Goal: Task Accomplishment & Management: Use online tool/utility

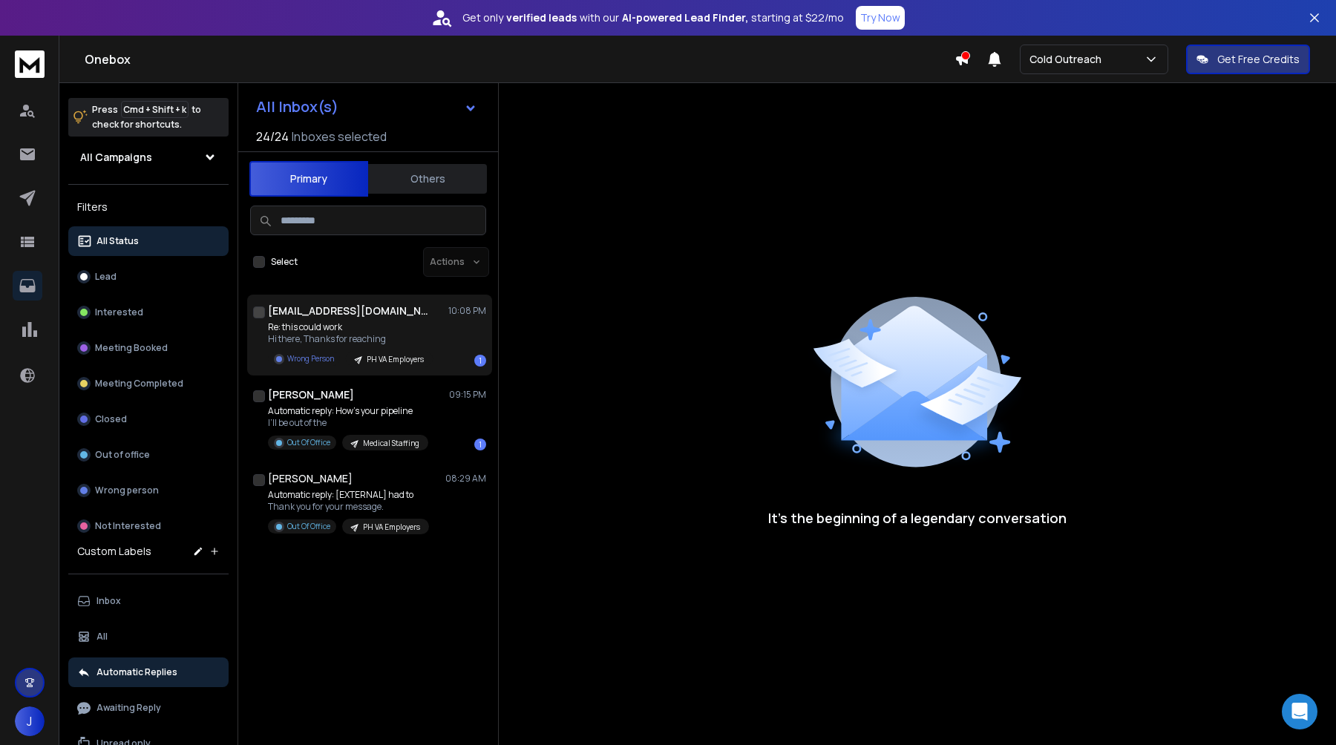
click at [422, 319] on div "[EMAIL_ADDRESS][DOMAIN_NAME] 10:08 PM Re: this could work Hi there, Thanks for …" at bounding box center [377, 335] width 218 height 63
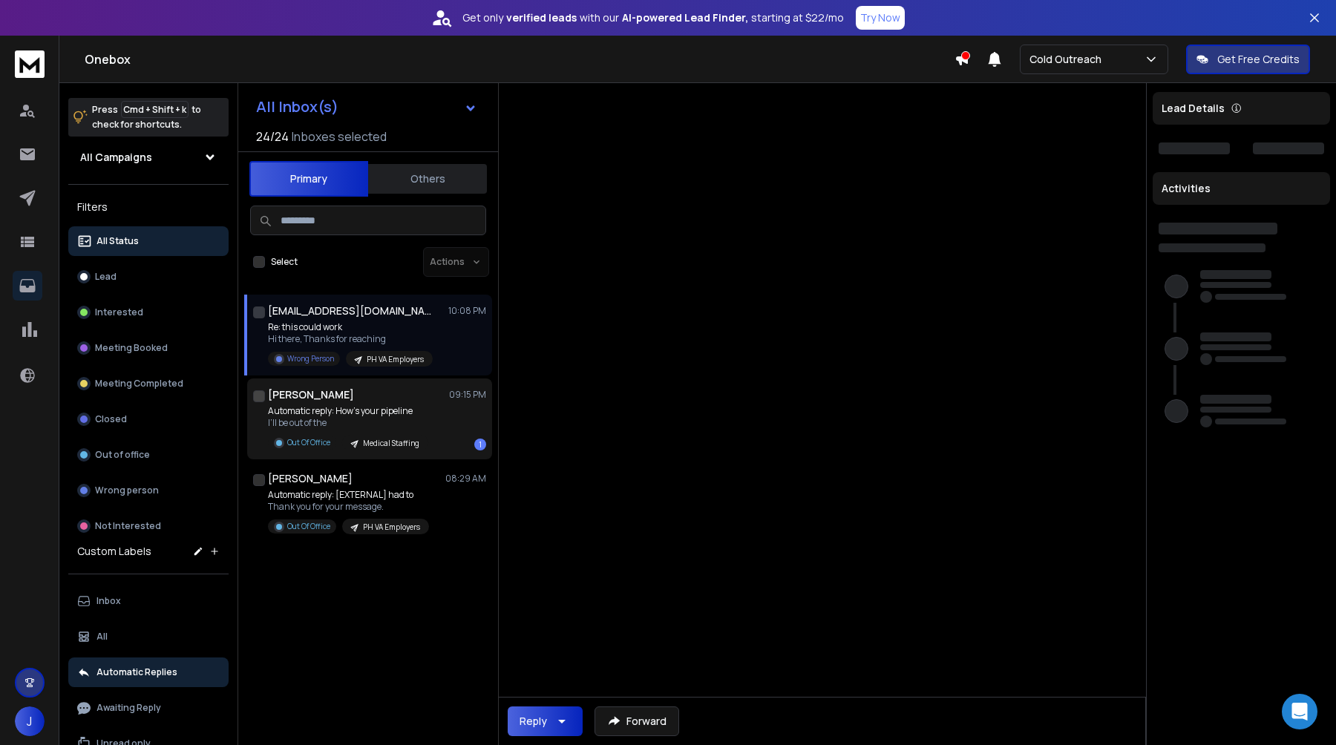
click at [440, 406] on div "Automatic reply: How's your pipeline I’ll be out of the Out Of Office Medical S…" at bounding box center [377, 427] width 218 height 45
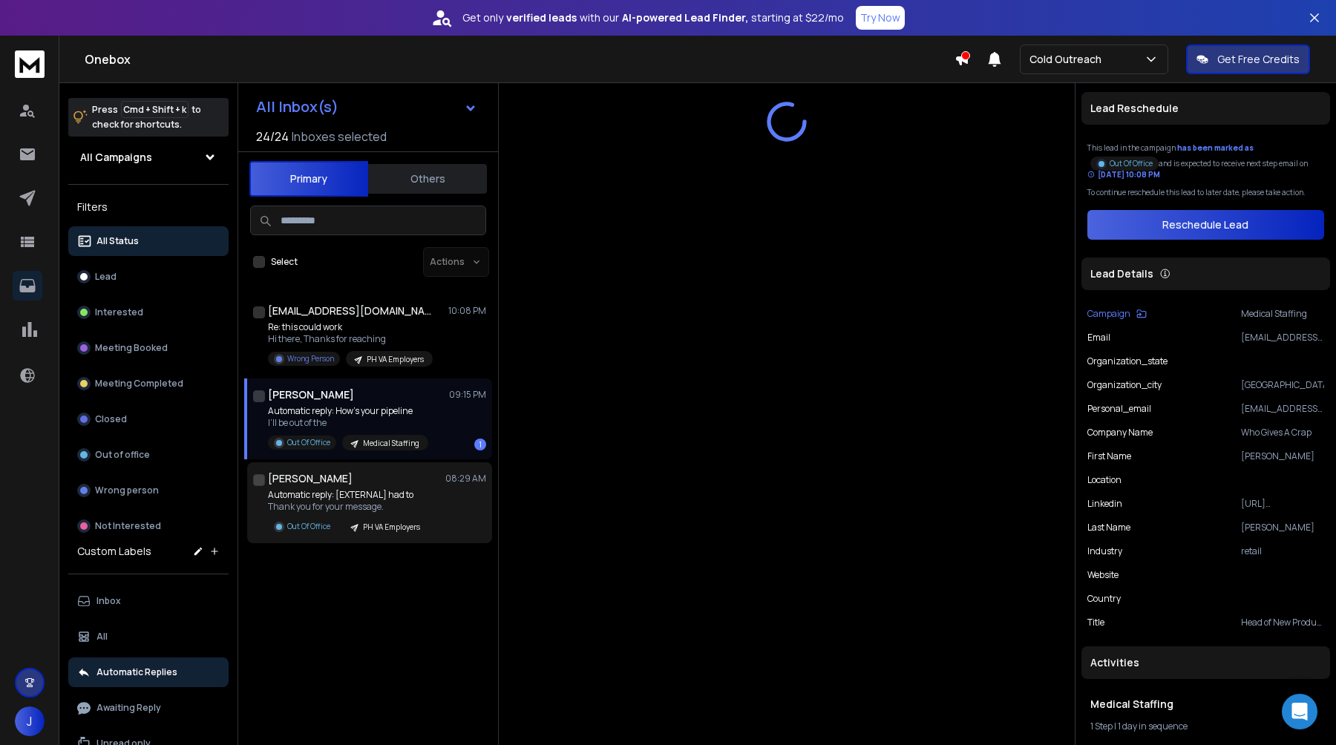
click at [436, 503] on div "Automatic reply: [EXTERNAL] had to Thank you for your message. Out Of Office PH…" at bounding box center [377, 511] width 218 height 45
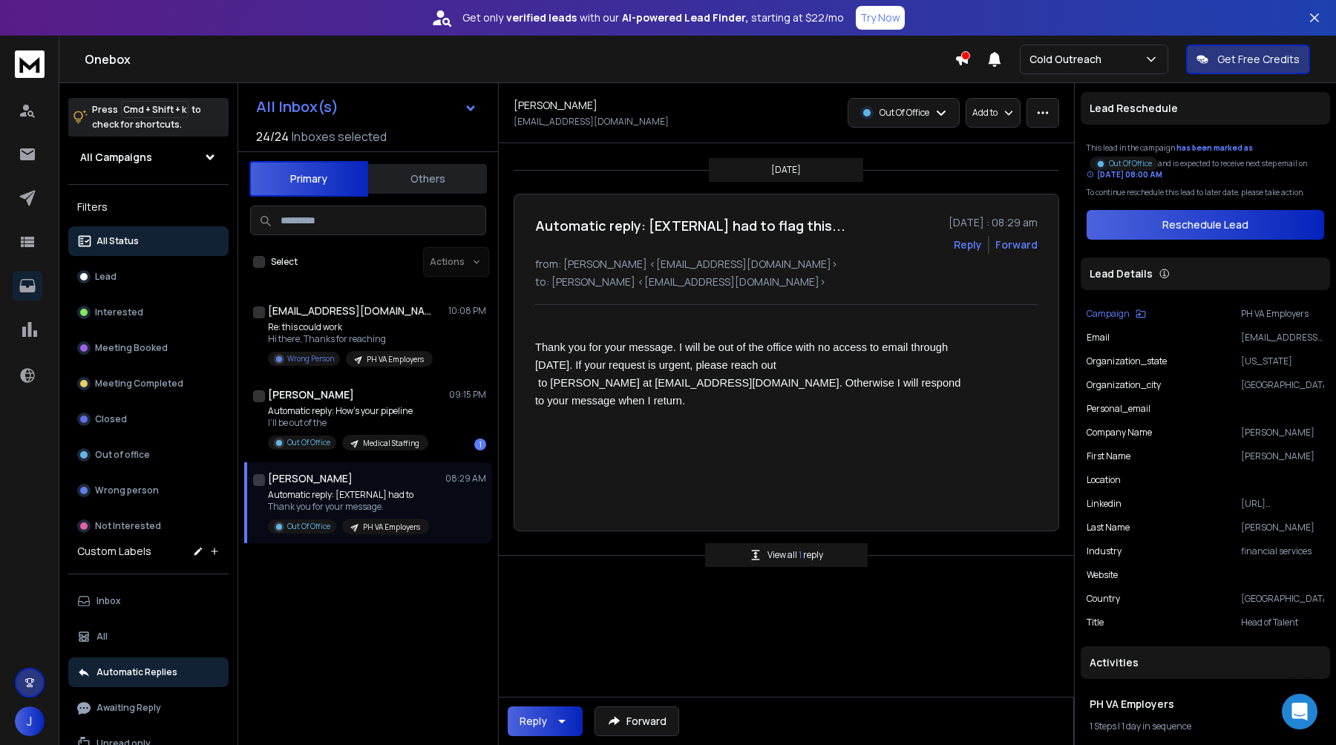
click at [442, 177] on button "Others" at bounding box center [427, 179] width 119 height 33
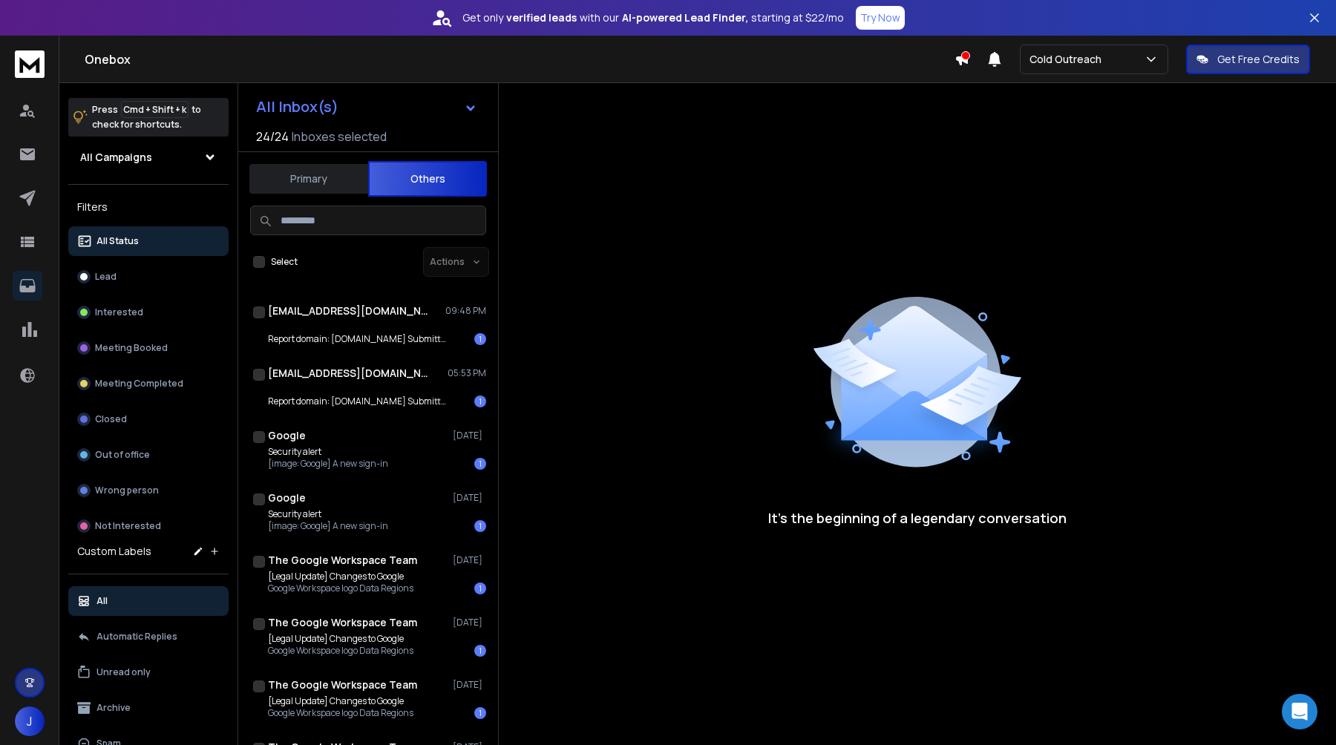
click at [140, 209] on h3 "Filters" at bounding box center [148, 207] width 160 height 21
click at [1097, 46] on button "Cold Outreach" at bounding box center [1094, 60] width 148 height 30
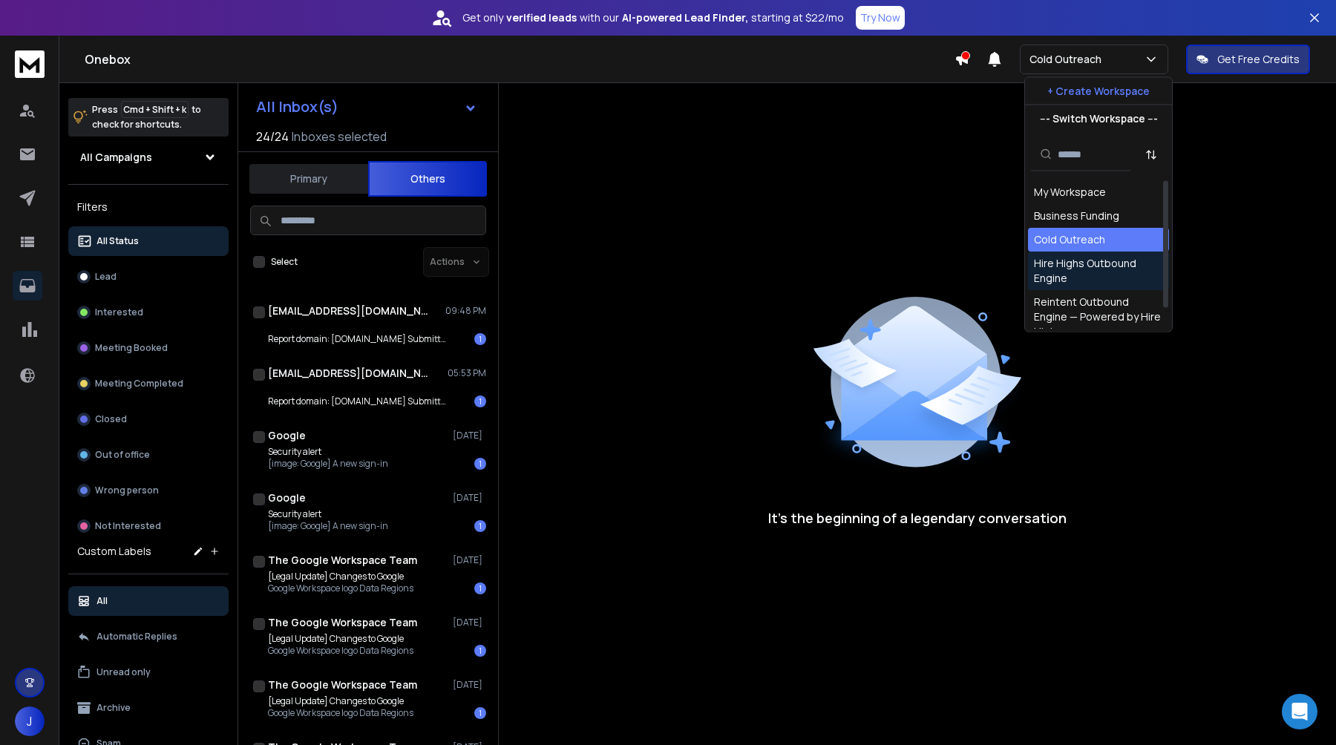
click at [1070, 284] on div "Hire Highs Outbound Engine" at bounding box center [1098, 271] width 129 height 30
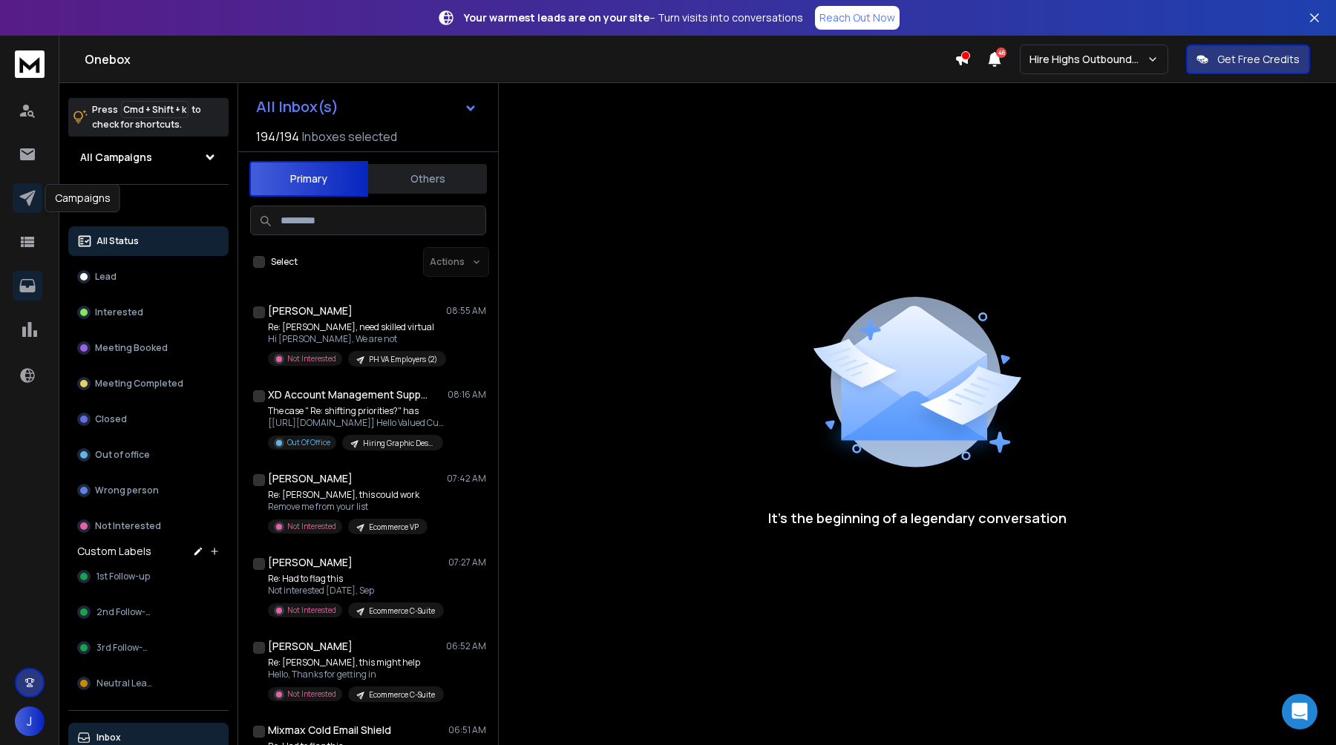
click at [16, 198] on link at bounding box center [28, 198] width 30 height 30
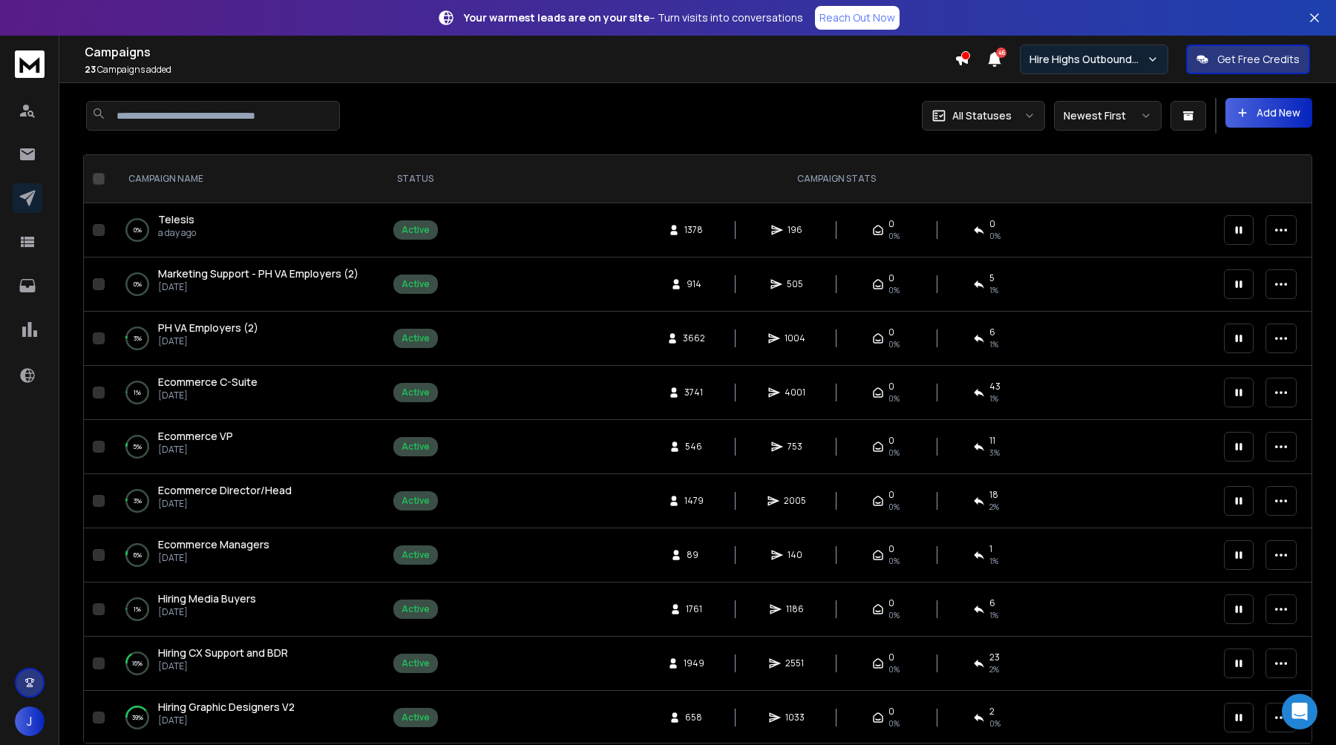
click at [1095, 57] on p "Hire Highs Outbound Engine" at bounding box center [1088, 59] width 117 height 15
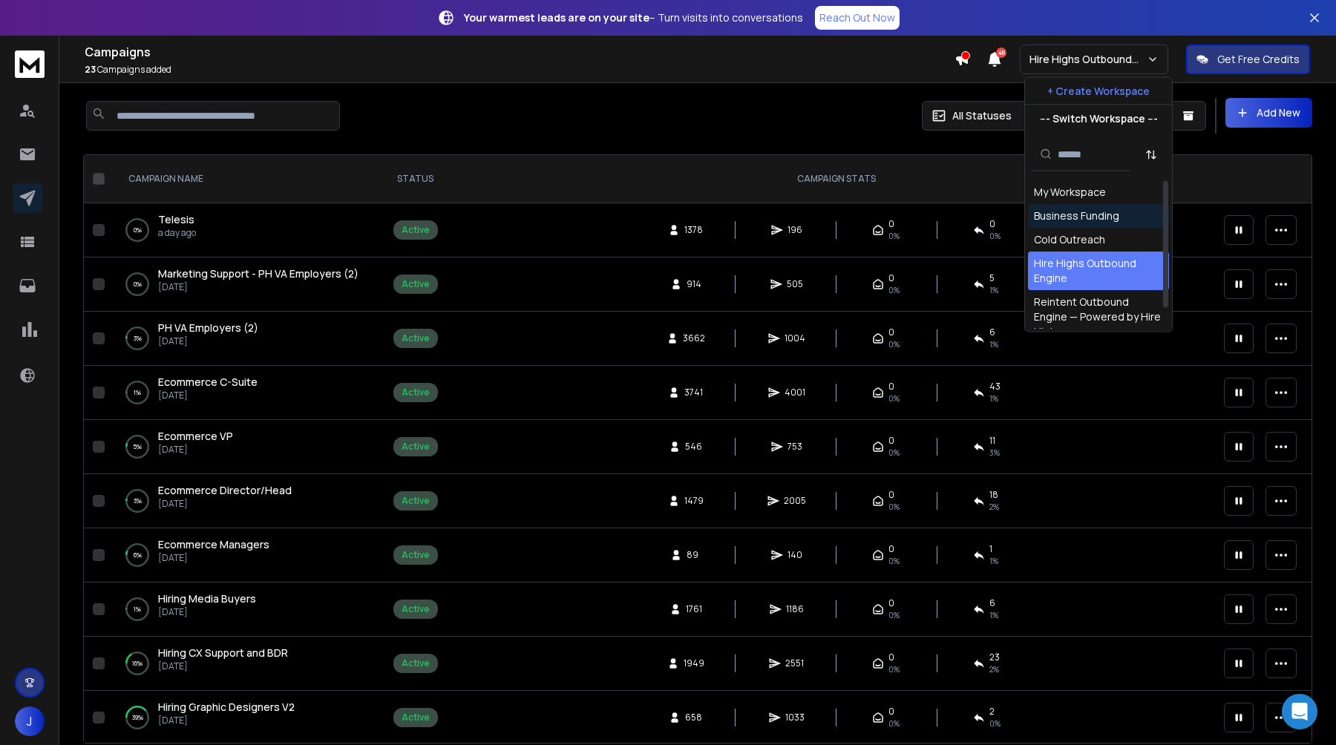
click at [1087, 218] on div "Business Funding" at bounding box center [1076, 216] width 85 height 15
